Goal: Information Seeking & Learning: Learn about a topic

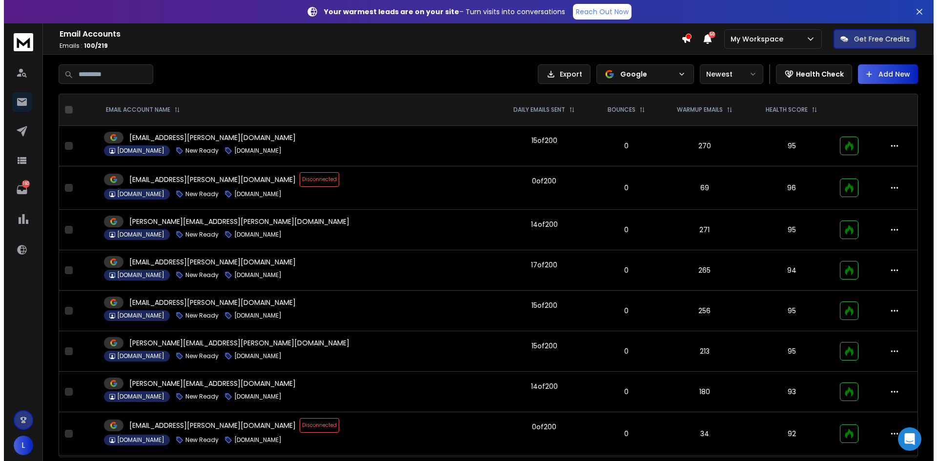
scroll to position [1759, 0]
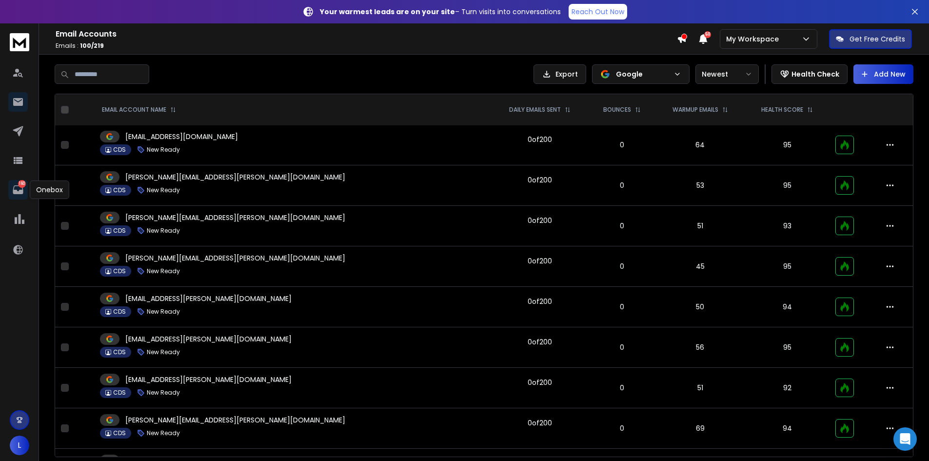
click at [25, 187] on p "160" at bounding box center [22, 184] width 8 height 8
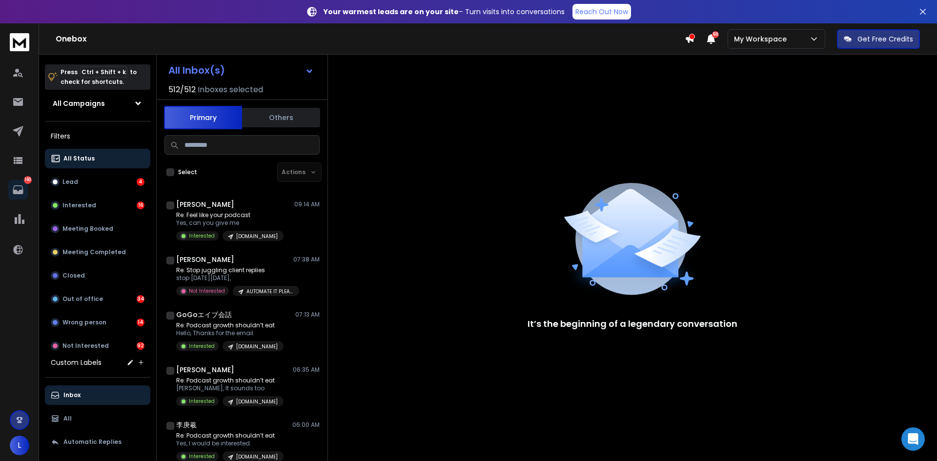
click at [807, 216] on div "It’s the beginning of a legendary conversation" at bounding box center [632, 251] width 609 height 392
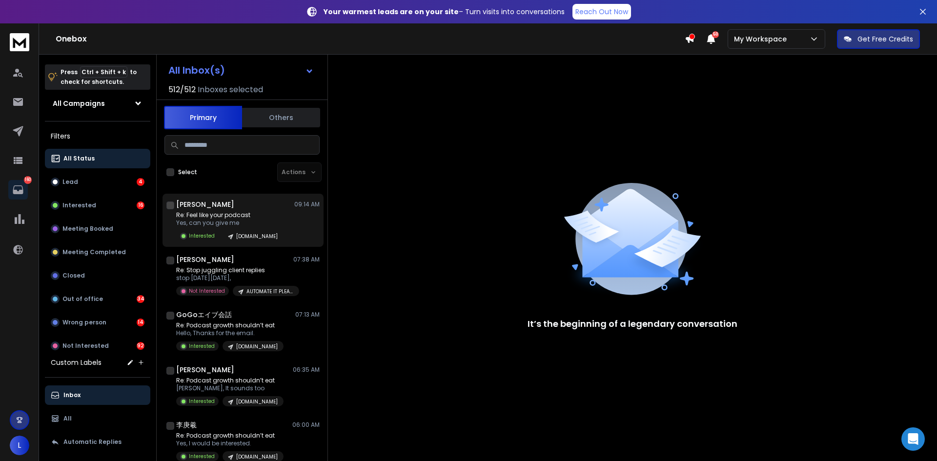
click at [298, 211] on div "Re: Feel like your podcast Yes, can you give me Interested [DOMAIN_NAME]" at bounding box center [247, 226] width 143 height 30
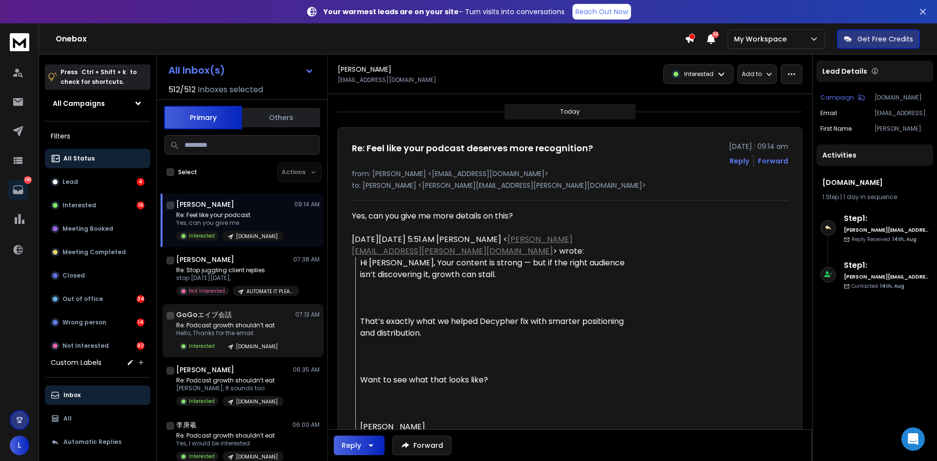
click at [298, 305] on div "GoGoエイブ会話 07:13 AM Re: Podcast growth shouldn’t eat Hello, Thanks for the email…" at bounding box center [242, 330] width 161 height 53
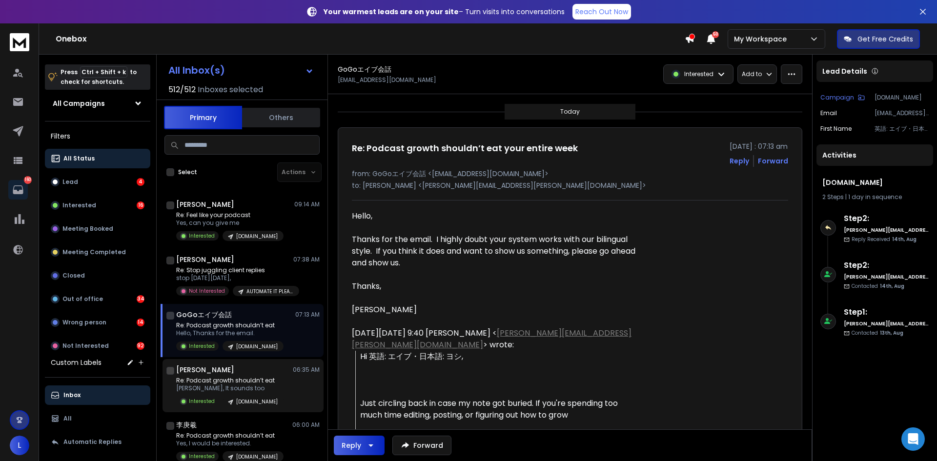
click at [284, 368] on div "[PERSON_NAME] 06:35 AM" at bounding box center [247, 370] width 143 height 10
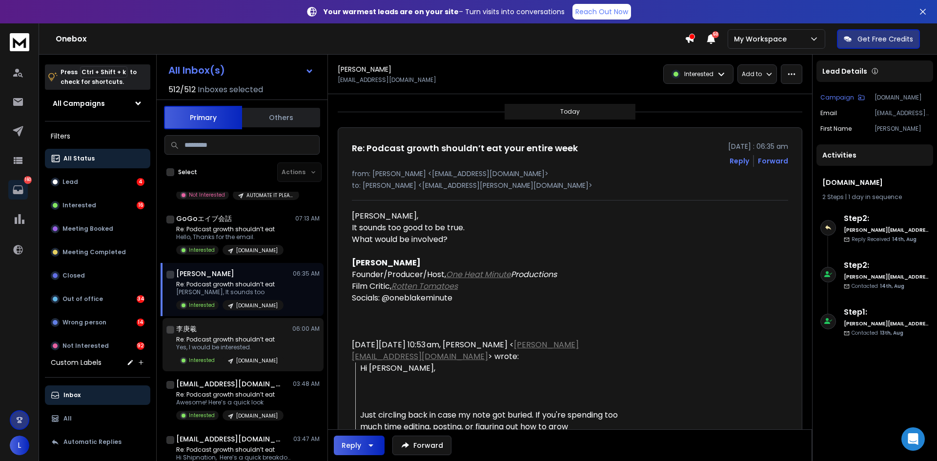
scroll to position [98, 0]
click at [262, 360] on p "[DOMAIN_NAME]" at bounding box center [256, 359] width 41 height 7
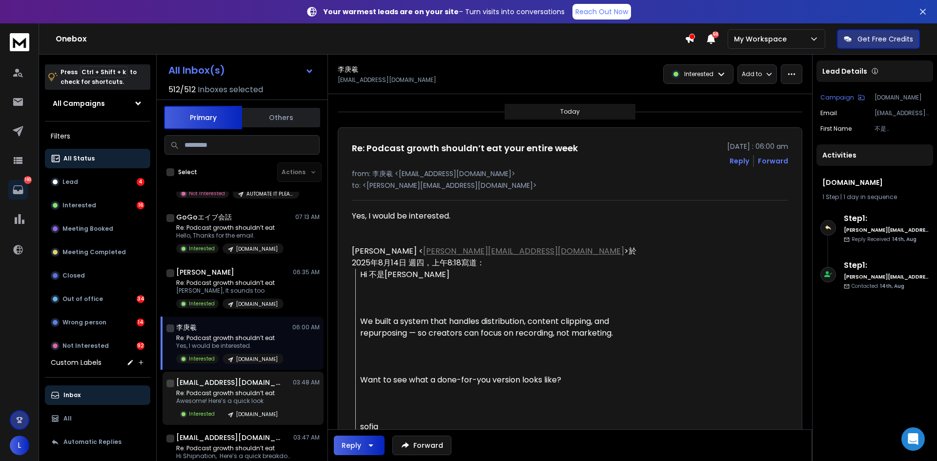
click at [269, 397] on p "Re: Podcast growth shouldn’t eat" at bounding box center [229, 393] width 107 height 8
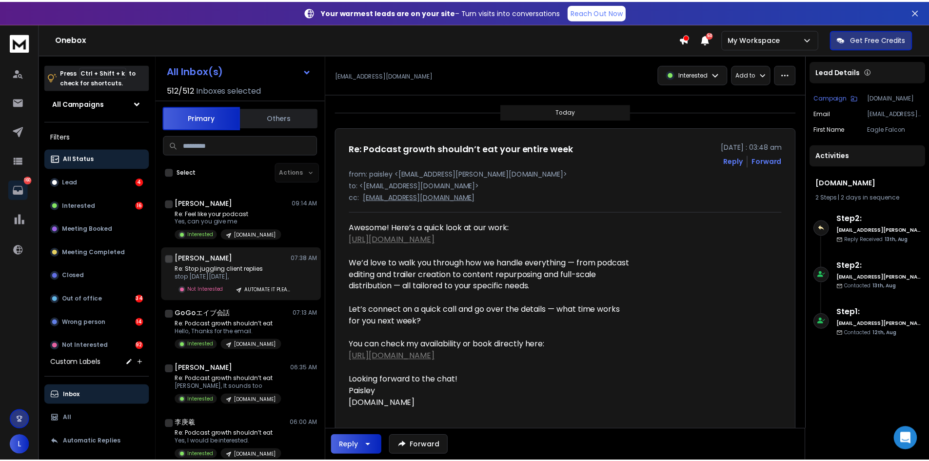
scroll to position [0, 0]
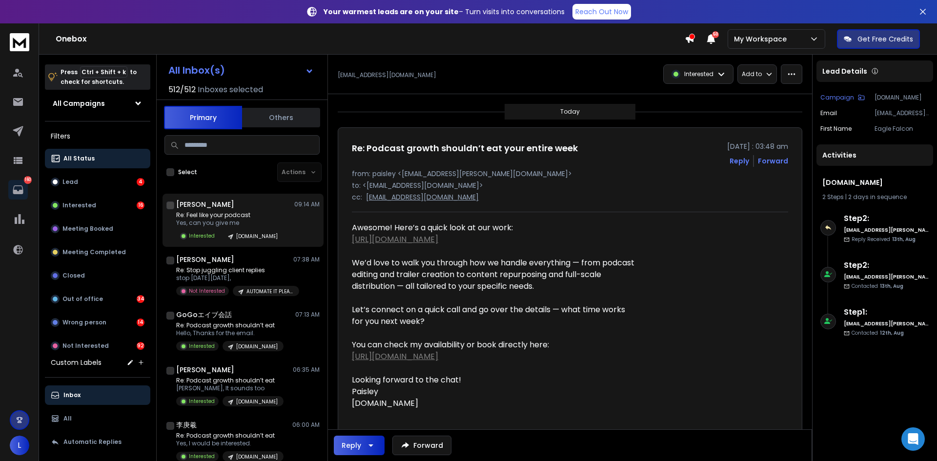
click at [247, 219] on p "Yes, can you give me" at bounding box center [229, 223] width 107 height 8
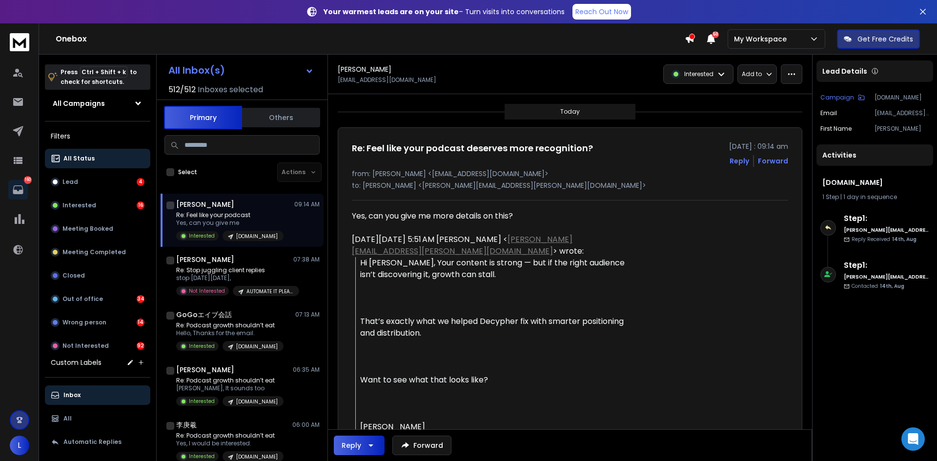
click at [743, 102] on div "[PERSON_NAME] [PERSON_NAME] [EMAIL_ADDRESS][DOMAIN_NAME] Interested Add to Inte…" at bounding box center [570, 285] width 484 height 461
click at [17, 107] on icon at bounding box center [18, 102] width 12 height 12
